Goal: Communication & Community: Answer question/provide support

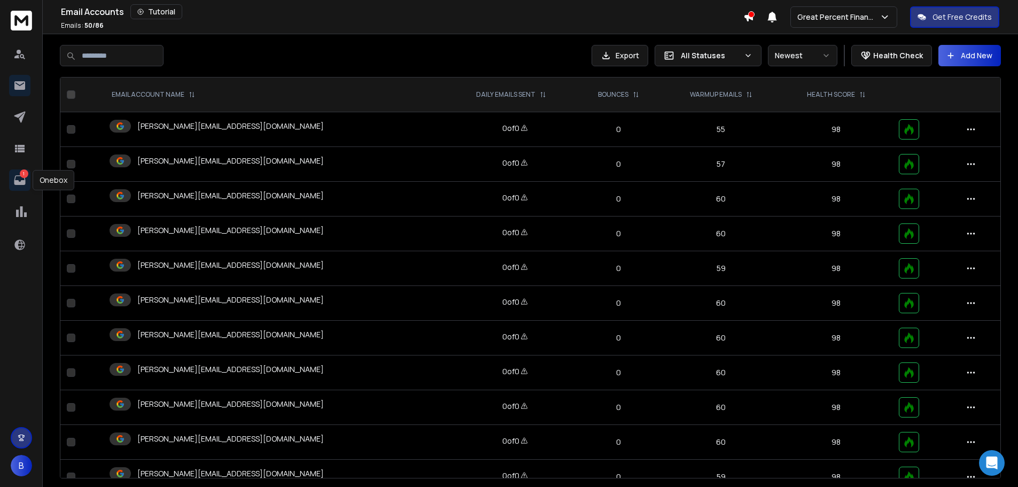
click at [22, 177] on p "1" at bounding box center [24, 173] width 9 height 9
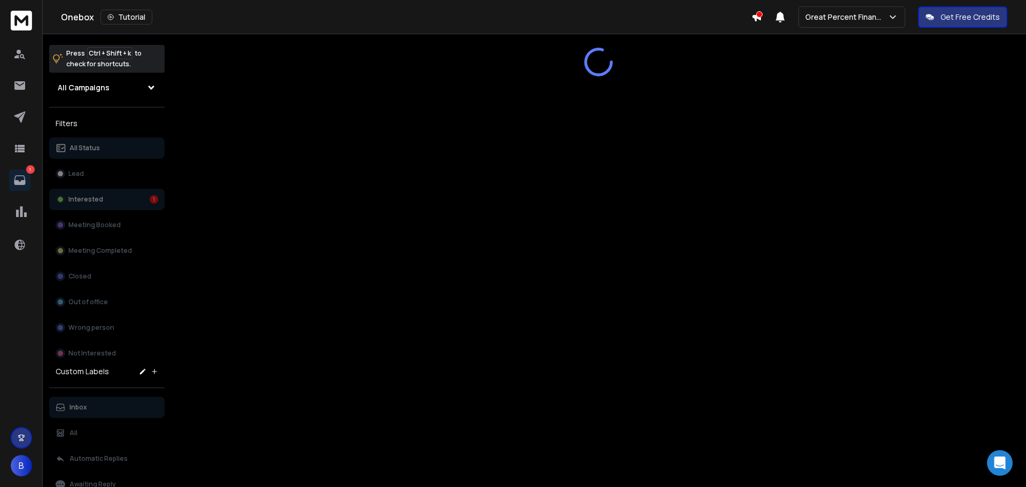
click at [115, 196] on div "All Status Lead Interested 1 Meeting Booked Meeting Completed Closed Out of off…" at bounding box center [106, 250] width 115 height 227
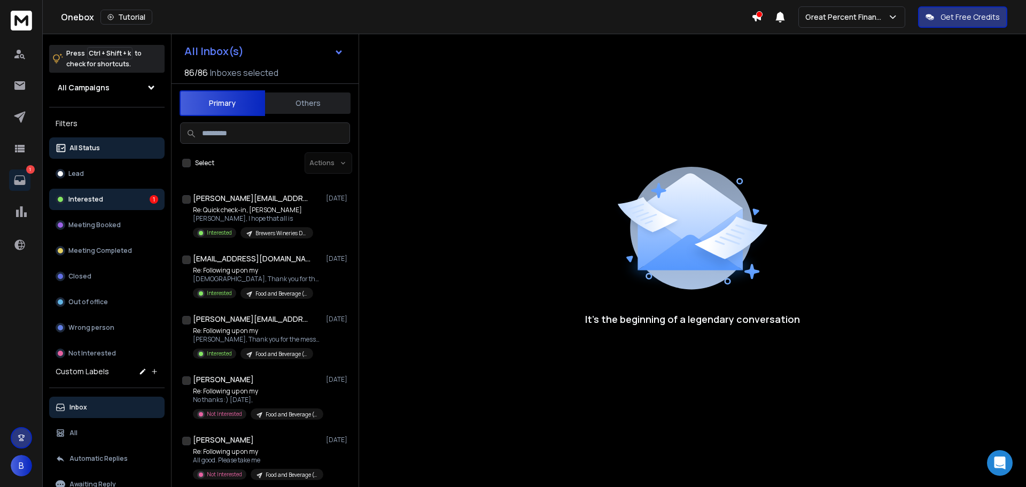
click at [84, 200] on p "Interested" at bounding box center [85, 199] width 35 height 9
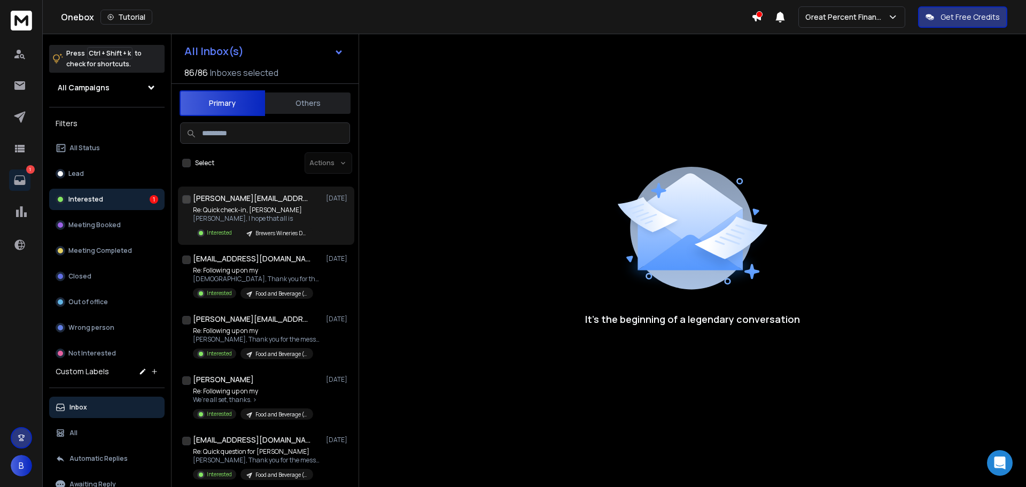
click at [235, 201] on h1 "[PERSON_NAME][EMAIL_ADDRESS][DOMAIN_NAME]" at bounding box center [252, 198] width 118 height 11
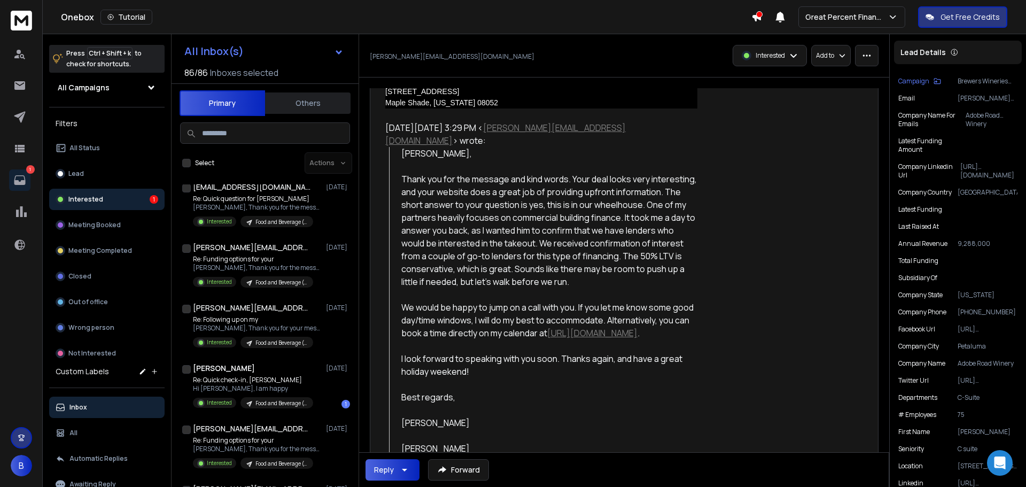
scroll to position [481, 0]
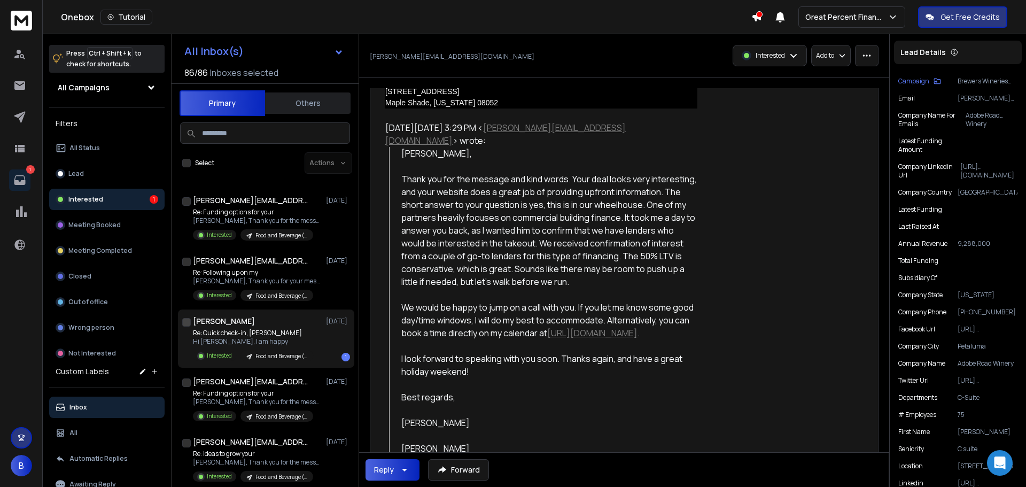
click at [262, 331] on p "Re: Quick check-in, [PERSON_NAME]" at bounding box center [253, 333] width 120 height 9
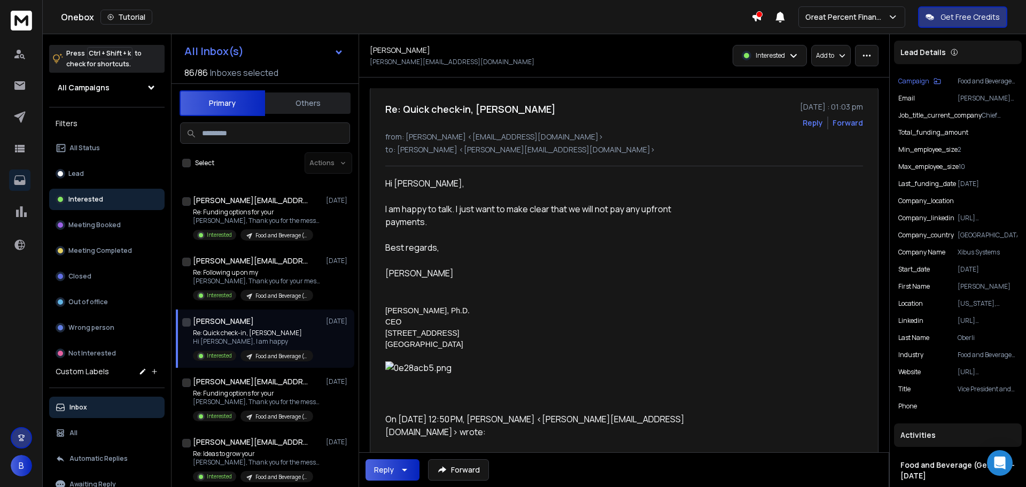
scroll to position [0, 0]
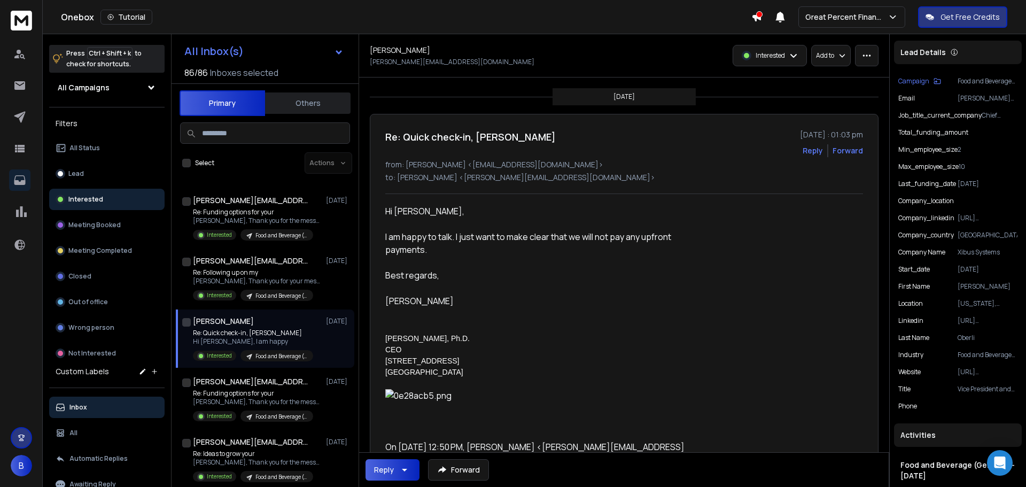
click at [814, 151] on button "Reply" at bounding box center [812, 150] width 20 height 11
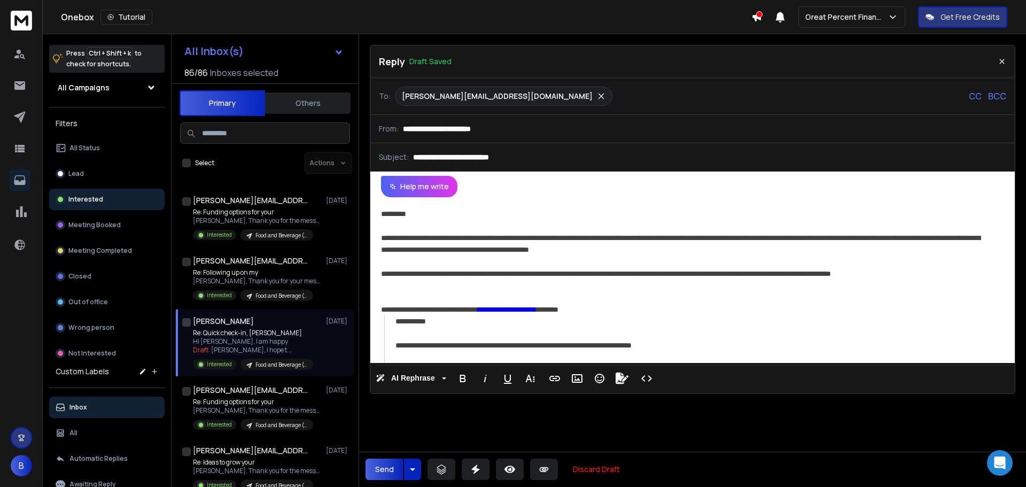
click at [963, 272] on div "**********" at bounding box center [687, 274] width 612 height 12
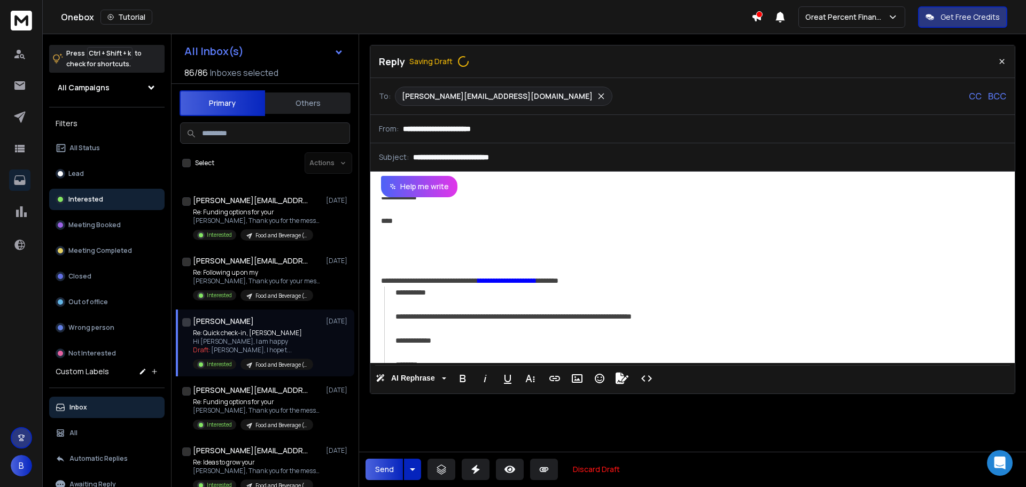
scroll to position [160, 0]
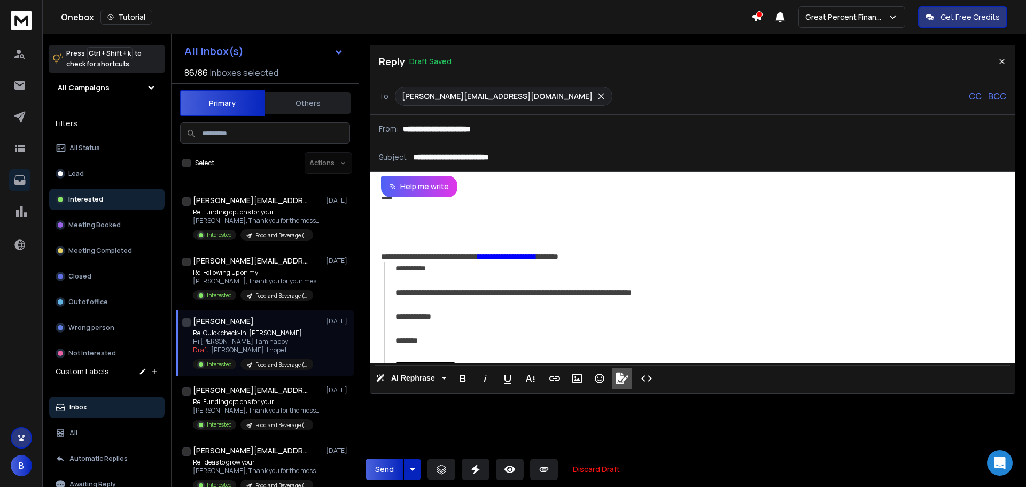
drag, startPoint x: 624, startPoint y: 377, endPoint x: 620, endPoint y: 373, distance: 5.7
click at [623, 377] on icon "button" at bounding box center [621, 377] width 13 height 11
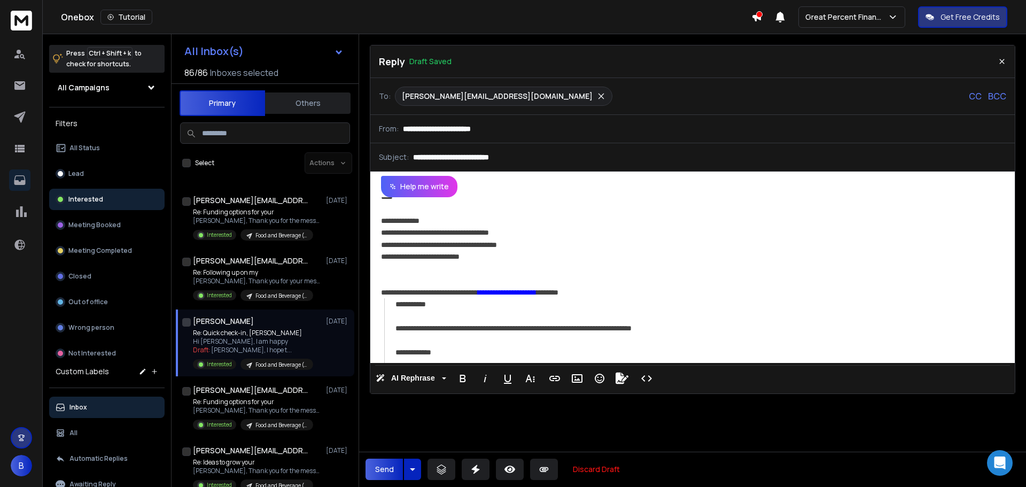
click at [377, 463] on button "Send" at bounding box center [383, 468] width 37 height 21
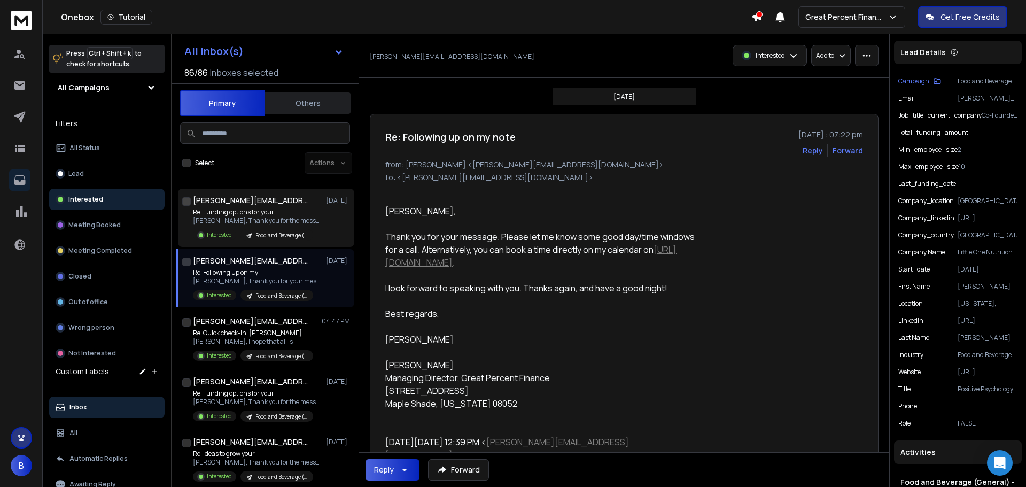
click at [252, 205] on h1 "[PERSON_NAME][EMAIL_ADDRESS][DOMAIN_NAME]" at bounding box center [252, 200] width 118 height 11
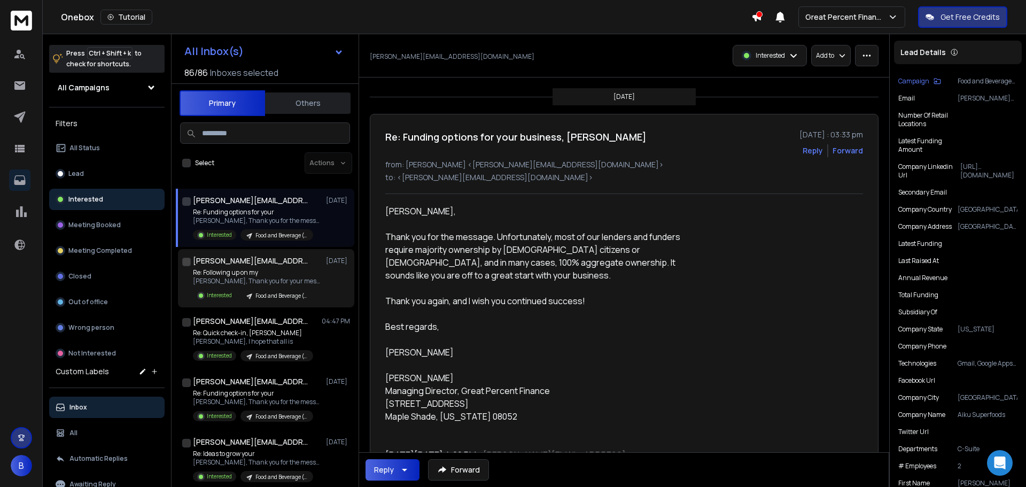
drag, startPoint x: 225, startPoint y: 326, endPoint x: 255, endPoint y: 285, distance: 50.6
click at [226, 325] on h1 "[PERSON_NAME][EMAIL_ADDRESS][DOMAIN_NAME]" at bounding box center [252, 321] width 118 height 11
